Goal: Task Accomplishment & Management: Manage account settings

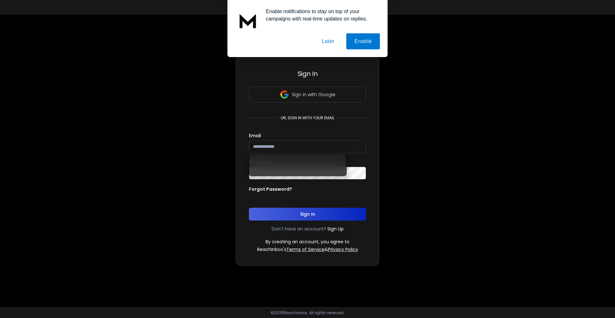
type input "**********"
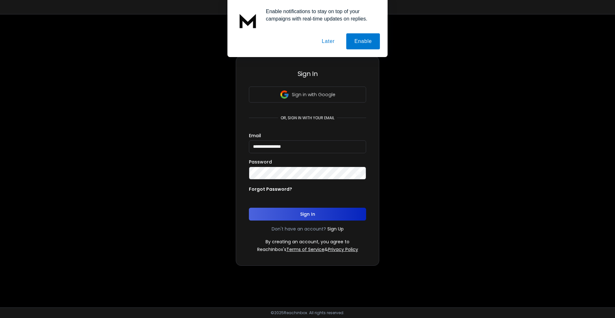
click at [322, 220] on button "Sign In" at bounding box center [307, 214] width 117 height 13
click at [331, 42] on button "Later" at bounding box center [328, 41] width 29 height 16
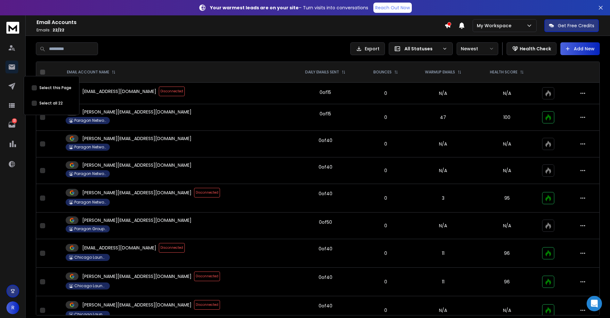
click at [42, 71] on button "Select this Page" at bounding box center [42, 72] width 5 height 5
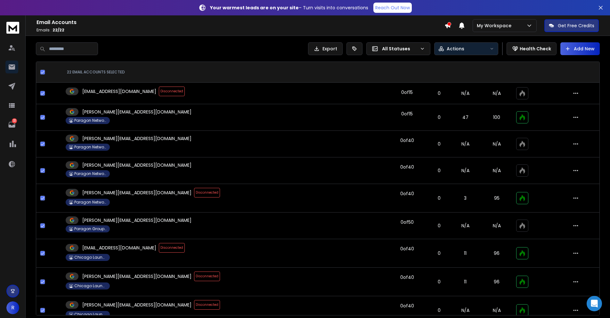
click at [480, 52] on div "Actions" at bounding box center [463, 48] width 49 height 6
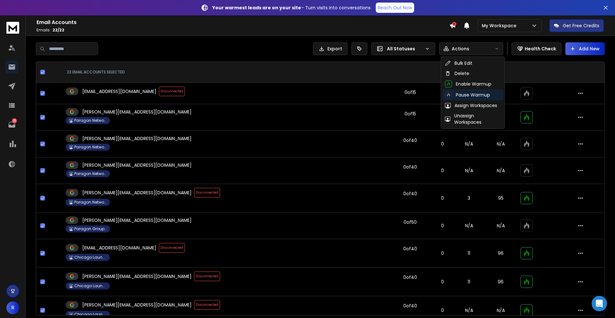
click at [485, 98] on div "Pause Warmup" at bounding box center [467, 94] width 45 height 7
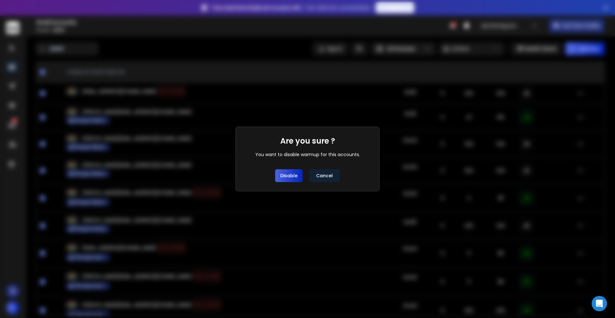
click at [283, 181] on button "Disable" at bounding box center [289, 175] width 28 height 13
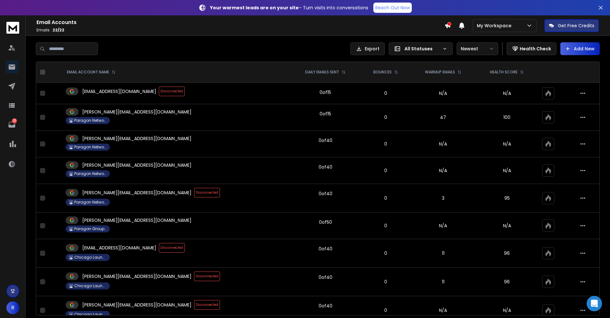
click at [361, 114] on td "0" at bounding box center [385, 117] width 49 height 27
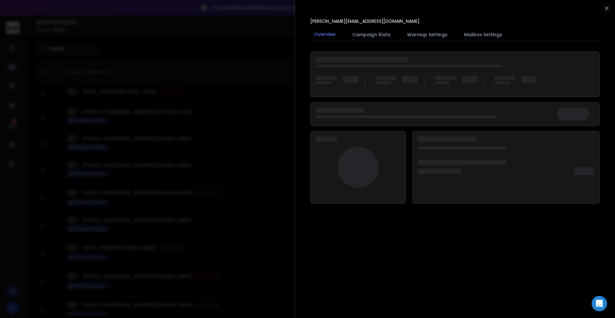
click at [272, 136] on div at bounding box center [307, 159] width 615 height 318
